Goal: Navigation & Orientation: Find specific page/section

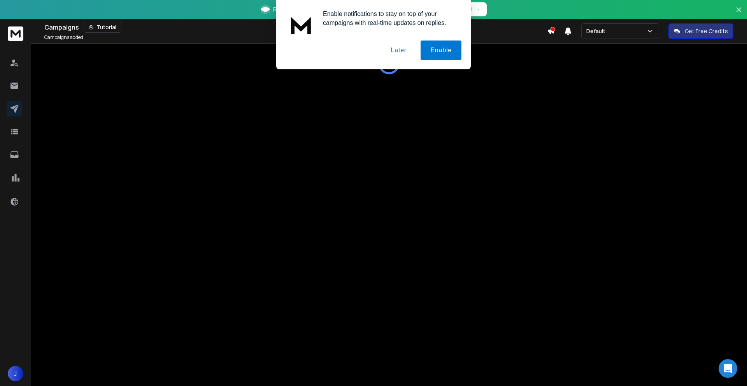
click at [403, 51] on button "Later" at bounding box center [398, 49] width 35 height 19
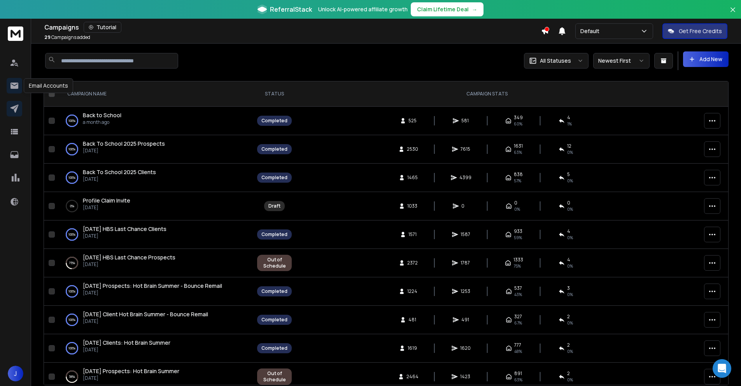
click at [19, 79] on link at bounding box center [15, 86] width 16 height 16
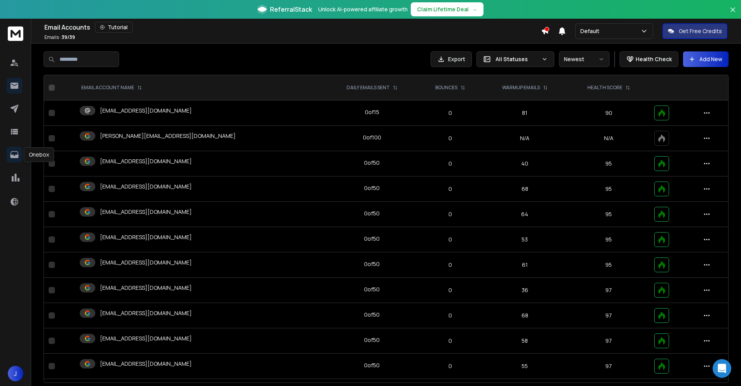
click at [13, 156] on icon at bounding box center [14, 154] width 8 height 7
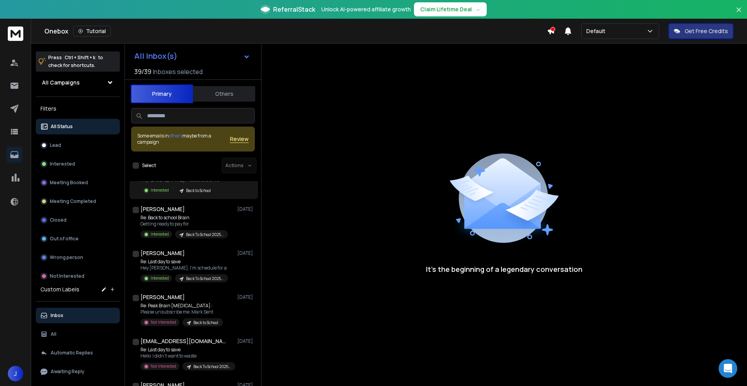
scroll to position [73, 0]
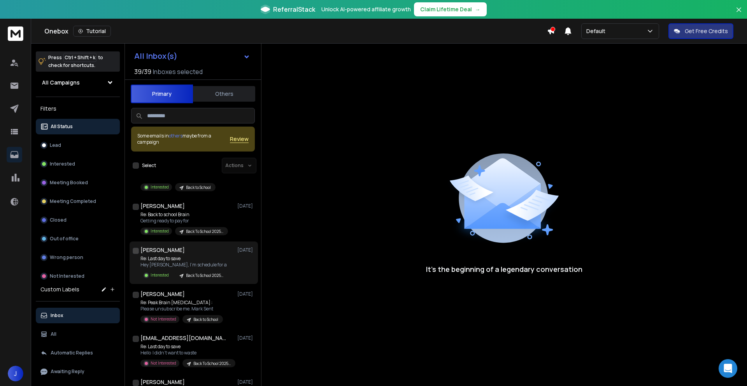
click at [231, 258] on div "Re: Last day to save Hey [PERSON_NAME], I’m schedule for a Interested Back To S…" at bounding box center [198, 267] width 114 height 24
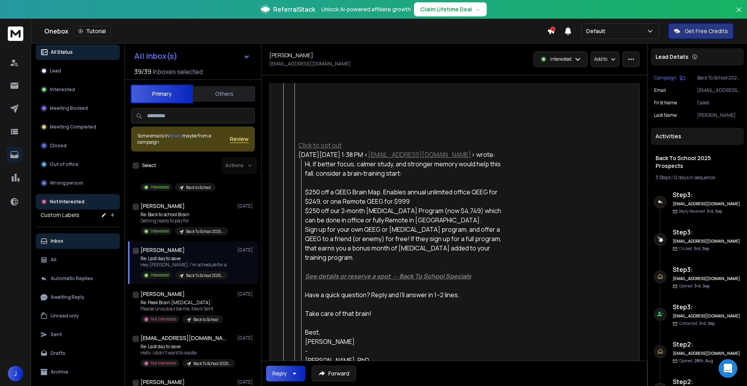
scroll to position [80, 0]
click at [83, 256] on button "All" at bounding box center [78, 260] width 84 height 16
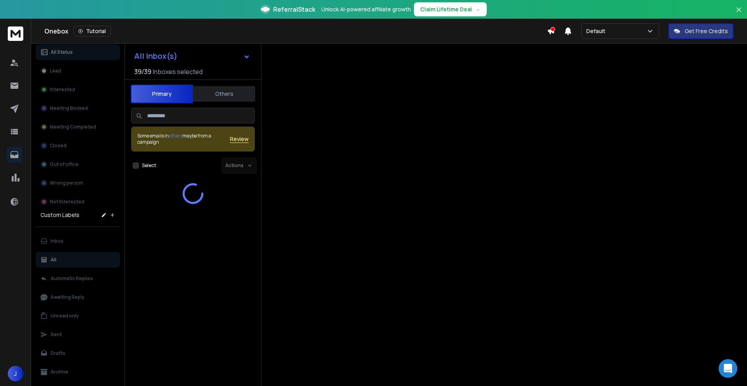
scroll to position [0, 0]
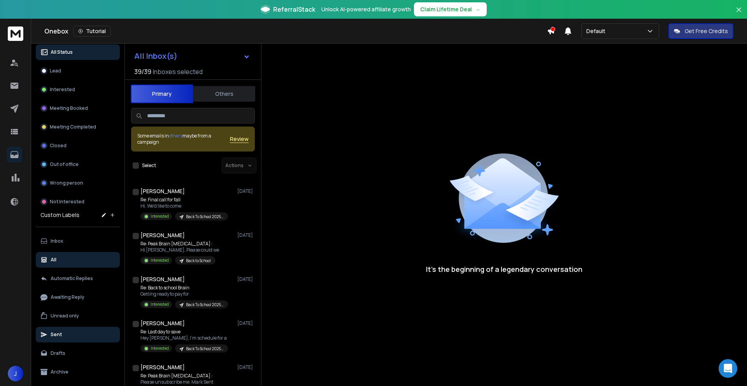
click at [63, 330] on button "Sent" at bounding box center [78, 335] width 84 height 16
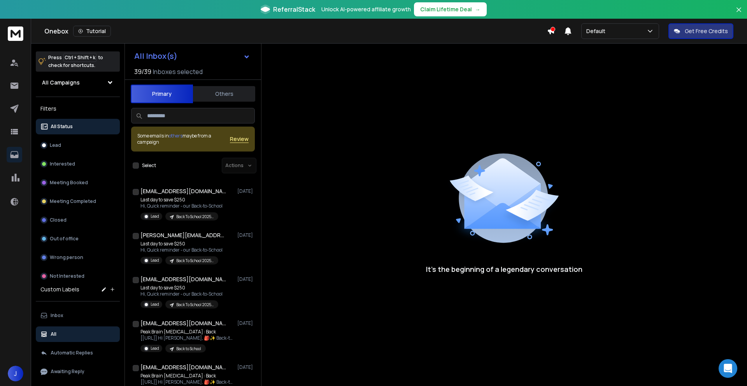
scroll to position [80, 0]
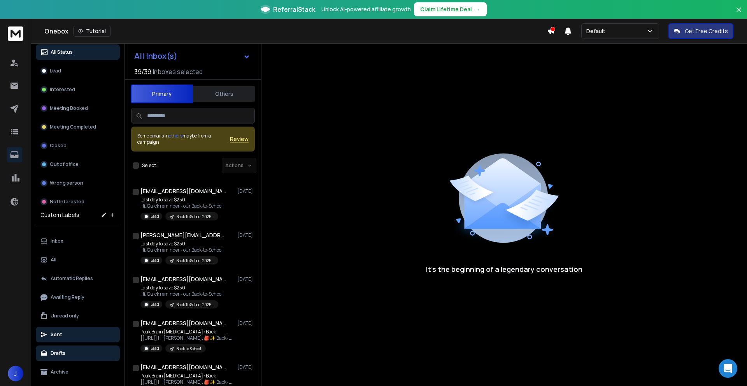
click at [74, 354] on button "Drafts" at bounding box center [78, 353] width 84 height 16
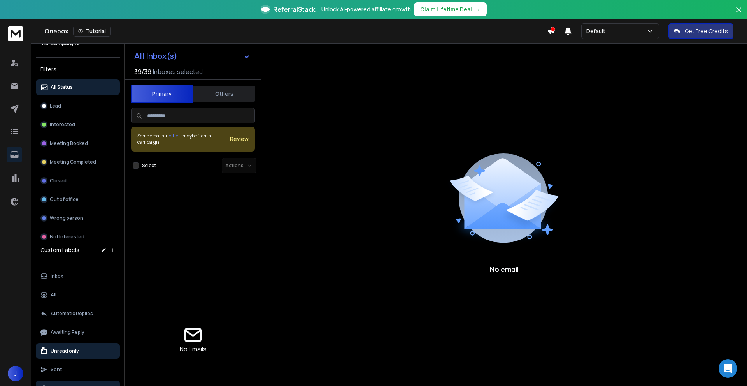
scroll to position [0, 0]
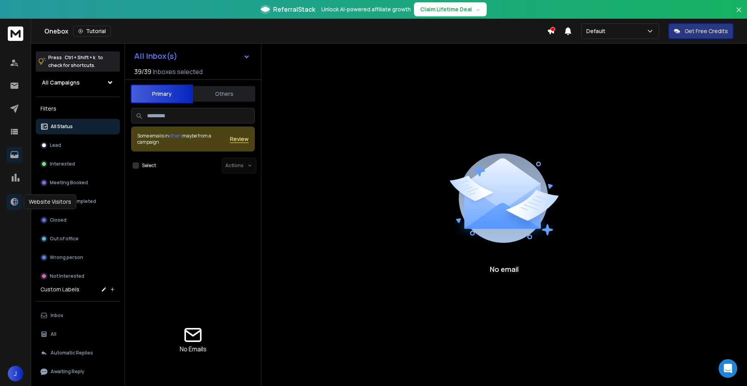
click at [18, 200] on icon at bounding box center [14, 201] width 9 height 9
